Goal: Information Seeking & Learning: Learn about a topic

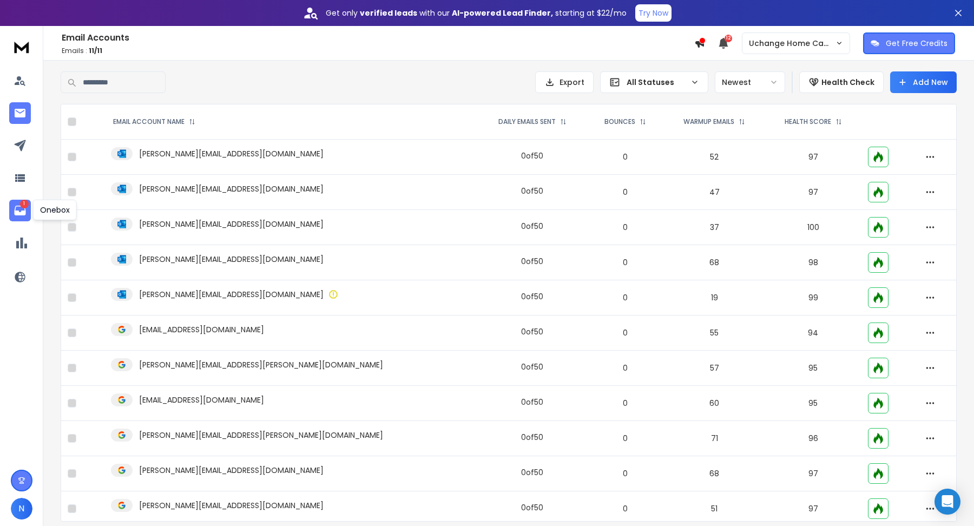
click at [19, 207] on icon at bounding box center [20, 210] width 13 height 13
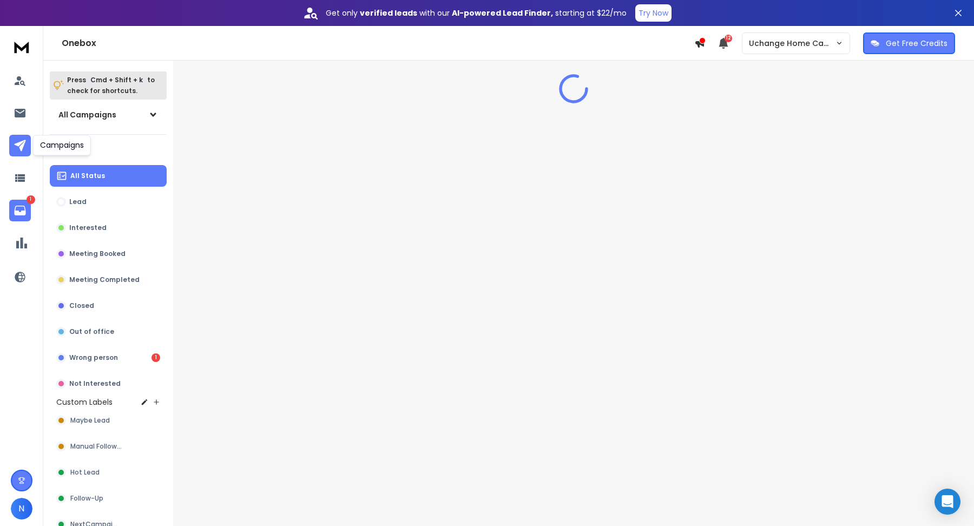
click at [20, 142] on icon at bounding box center [19, 145] width 11 height 11
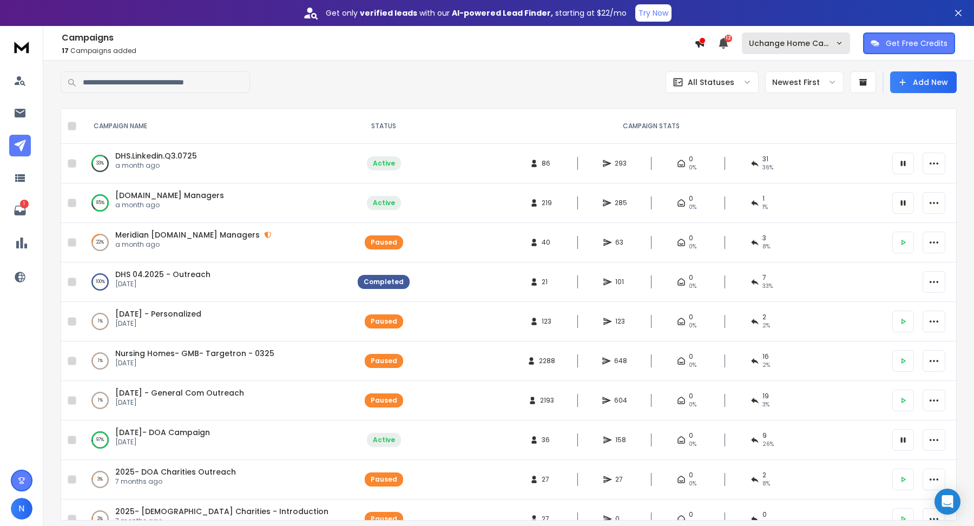
click at [787, 39] on p "Uchange Home Care Agency" at bounding box center [792, 43] width 87 height 11
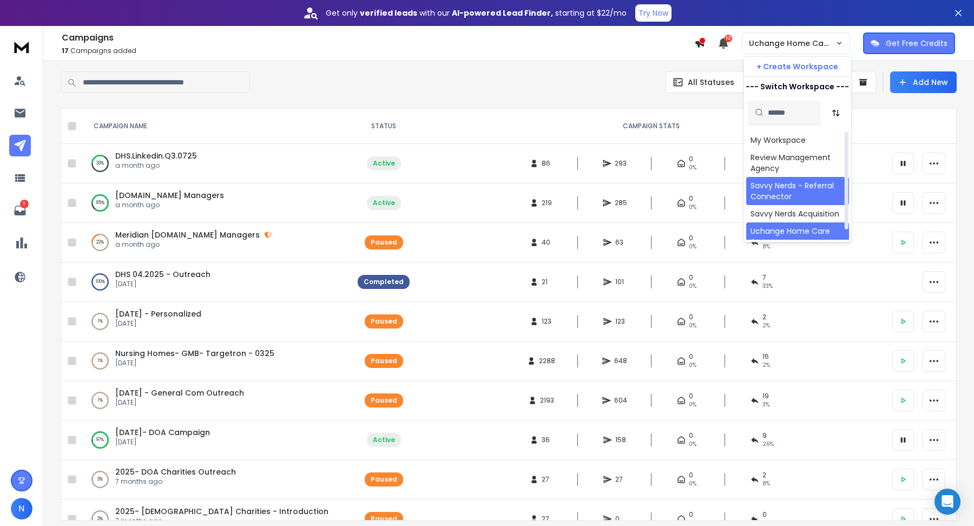
scroll to position [11, 0]
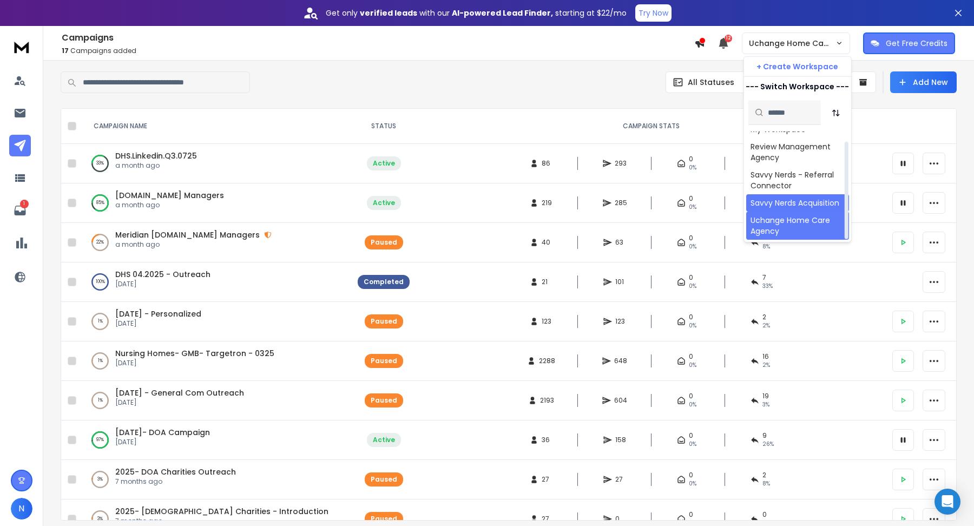
click at [781, 202] on div "Savvy Nerds Acquisition" at bounding box center [794, 202] width 89 height 11
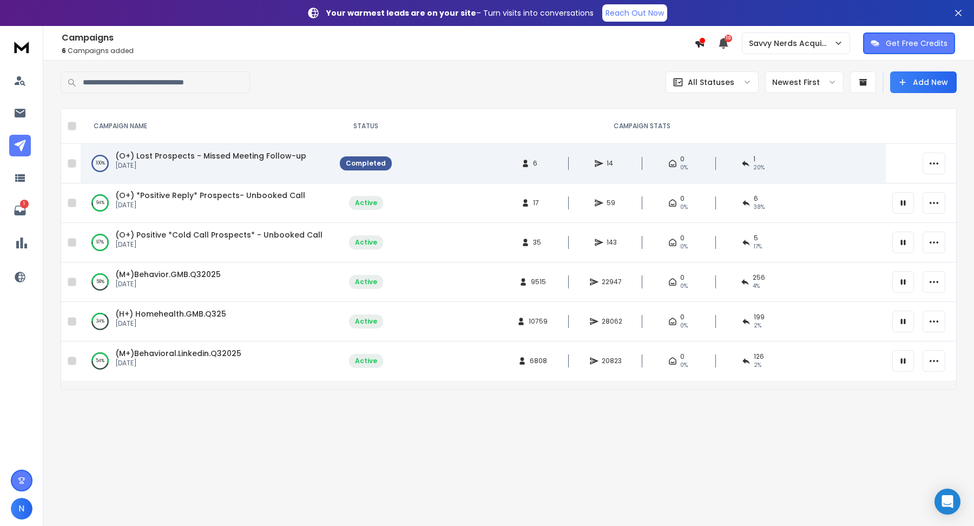
click at [214, 167] on p "[DATE]" at bounding box center [210, 165] width 191 height 9
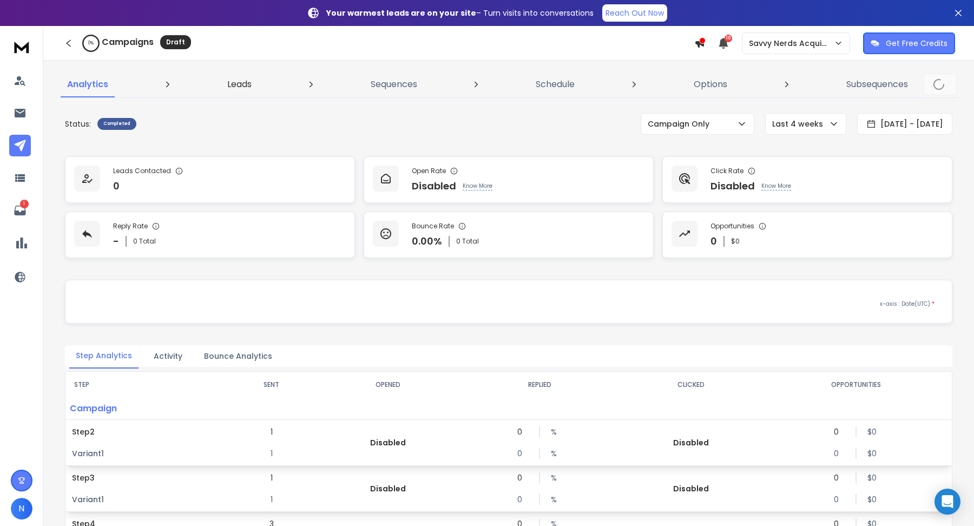
click at [241, 87] on p "Leads" at bounding box center [239, 84] width 24 height 13
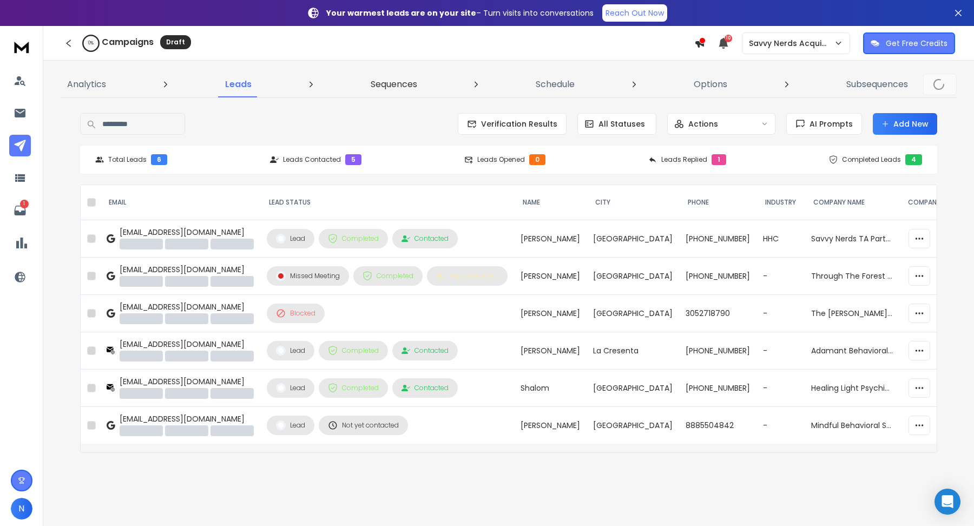
click at [408, 90] on p "Sequences" at bounding box center [394, 84] width 47 height 13
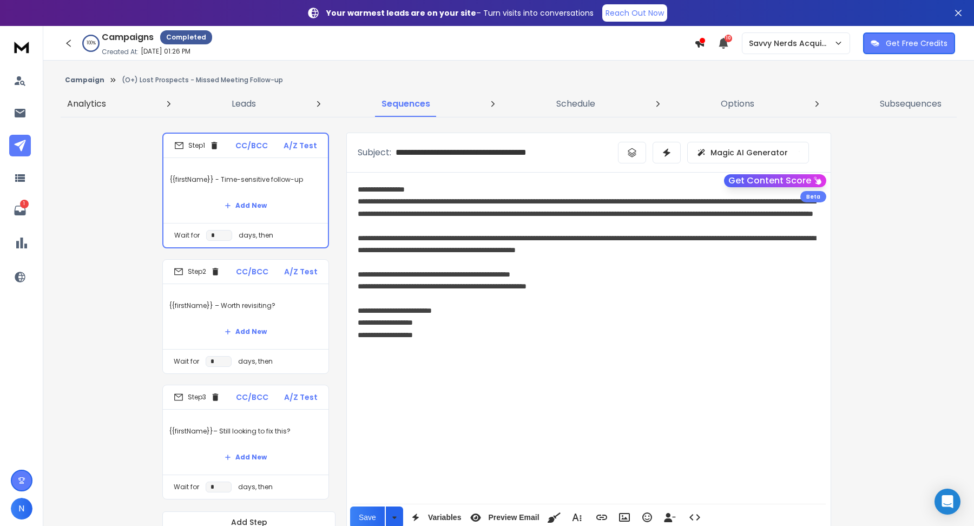
click at [95, 106] on p "Analytics" at bounding box center [86, 103] width 39 height 13
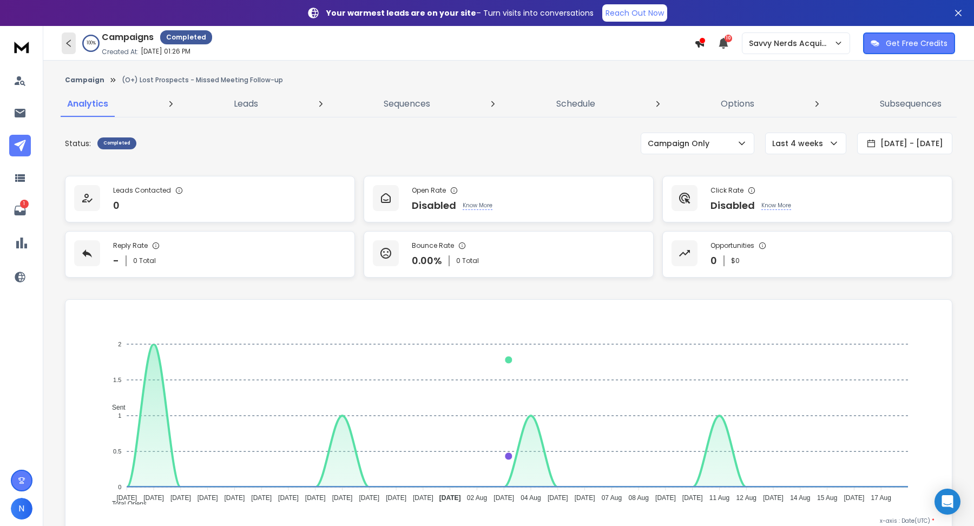
click at [69, 46] on icon at bounding box center [69, 43] width 10 height 10
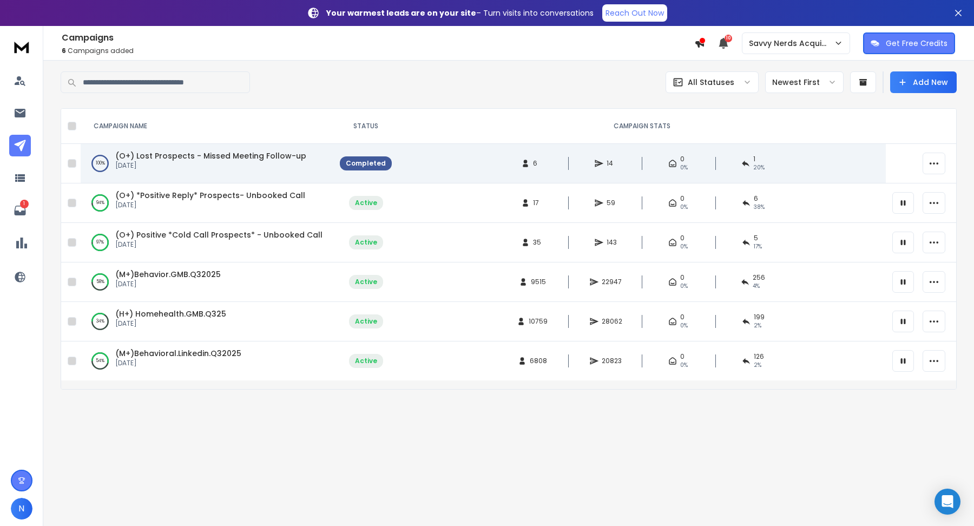
click at [249, 153] on span "(O+) Lost Prospects - Missed Meeting Follow-up" at bounding box center [210, 155] width 191 height 11
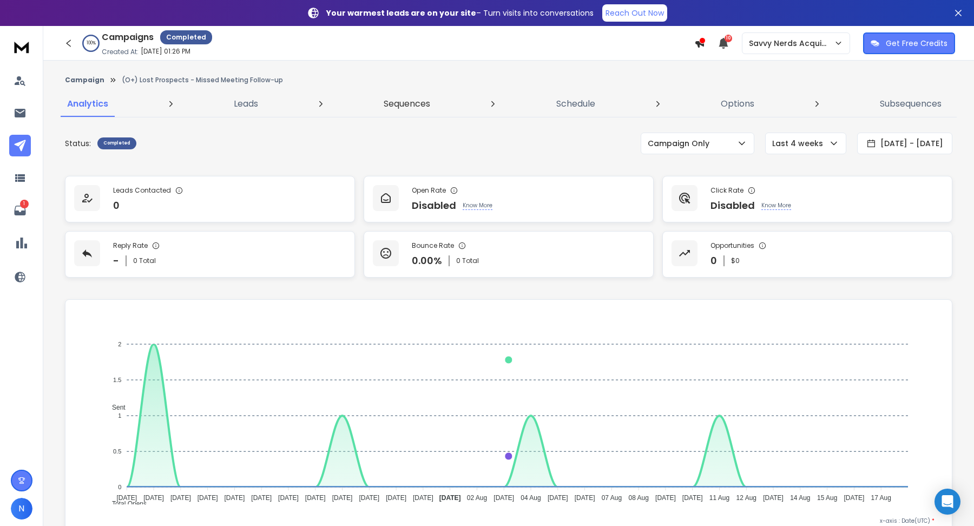
click at [421, 100] on p "Sequences" at bounding box center [406, 103] width 47 height 13
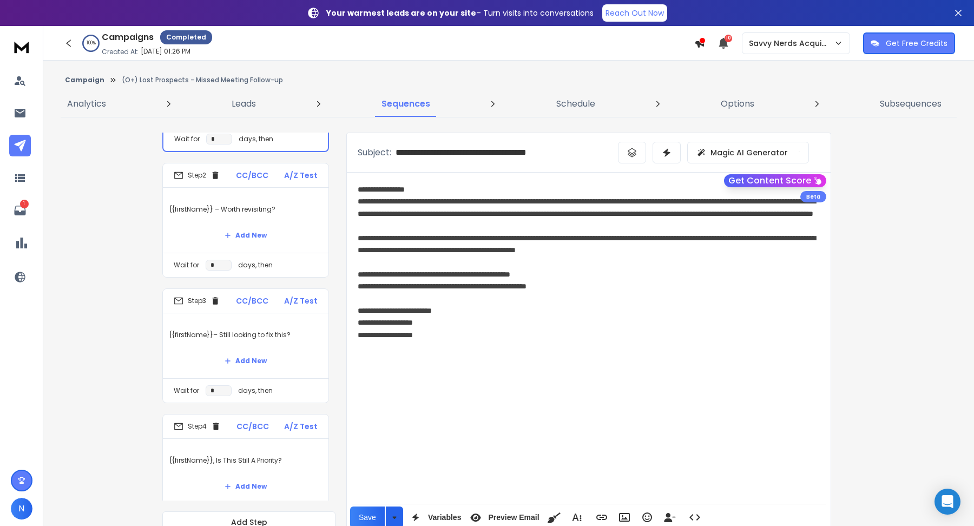
scroll to position [22, 0]
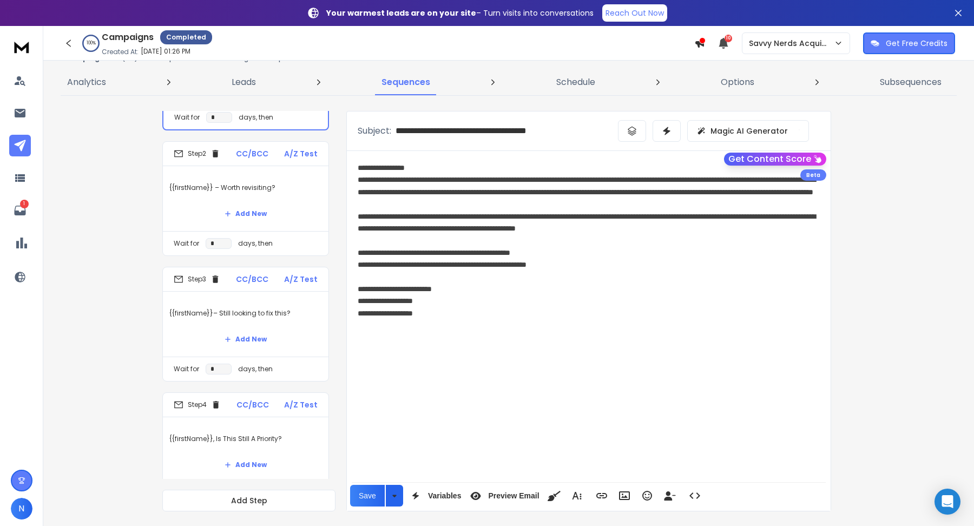
click at [316, 69] on div "Analytics Leads Sequences Schedule Options Subsequences" at bounding box center [504, 82] width 887 height 26
click at [20, 212] on icon at bounding box center [19, 211] width 11 height 10
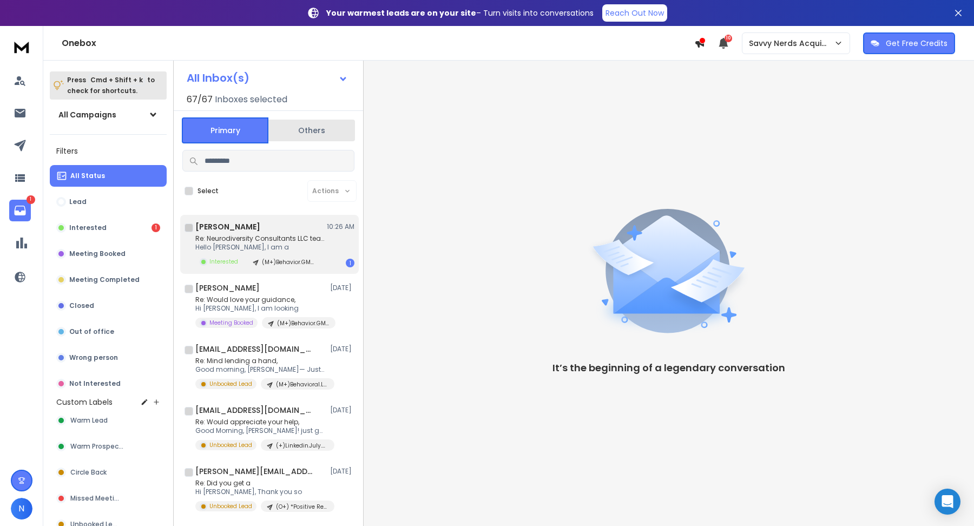
click at [278, 227] on div "[PERSON_NAME] 10:26 AM" at bounding box center [274, 226] width 159 height 11
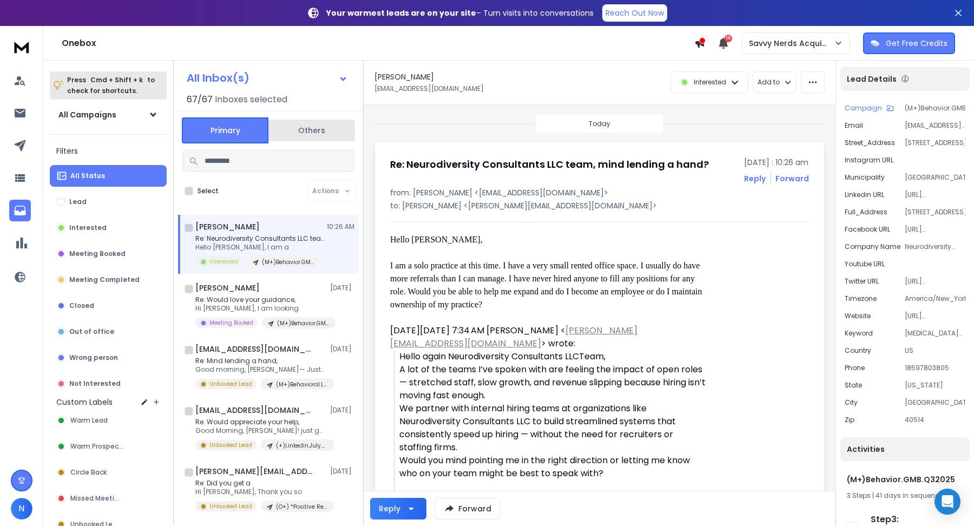
drag, startPoint x: 523, startPoint y: 192, endPoint x: 649, endPoint y: 191, distance: 125.5
click at [649, 191] on p "from: [PERSON_NAME] <[EMAIL_ADDRESS][DOMAIN_NAME]>" at bounding box center [599, 192] width 419 height 11
click at [294, 304] on p "Hi [PERSON_NAME], I am looking" at bounding box center [260, 308] width 130 height 9
